Goal: Task Accomplishment & Management: Manage account settings

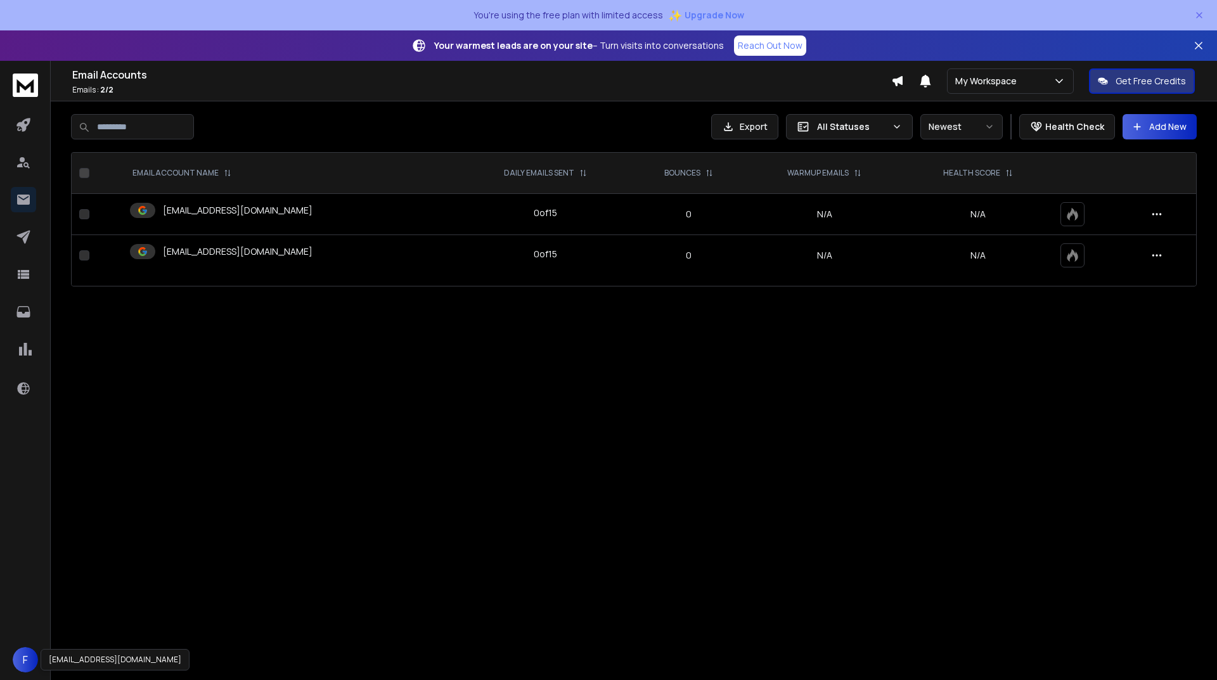
click at [30, 665] on span "F" at bounding box center [25, 659] width 25 height 25
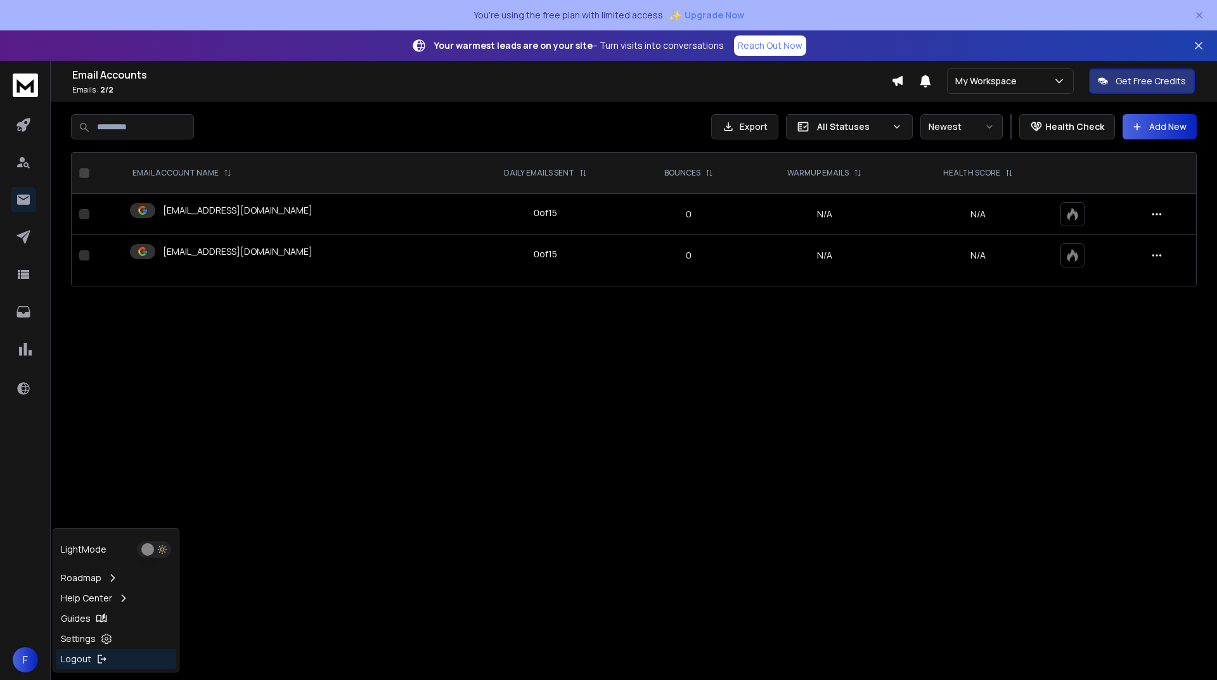
click at [70, 663] on p "Logout" at bounding box center [76, 659] width 30 height 13
